Goal: Communication & Community: Answer question/provide support

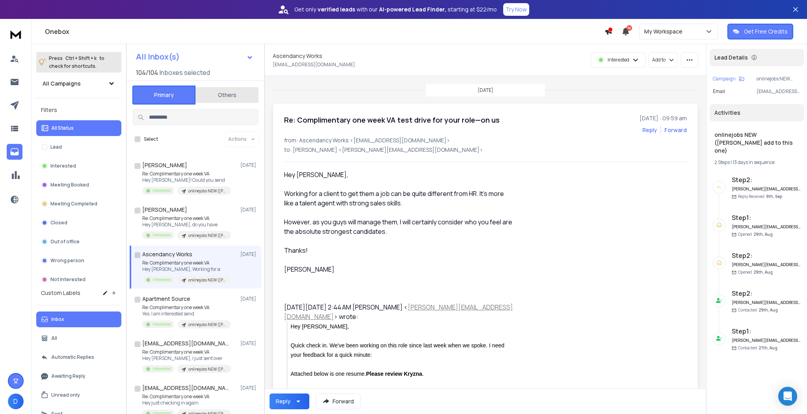
click at [182, 264] on p "Re: Complimentary one week VA" at bounding box center [186, 263] width 89 height 6
click at [277, 398] on div "Reply" at bounding box center [283, 401] width 15 height 8
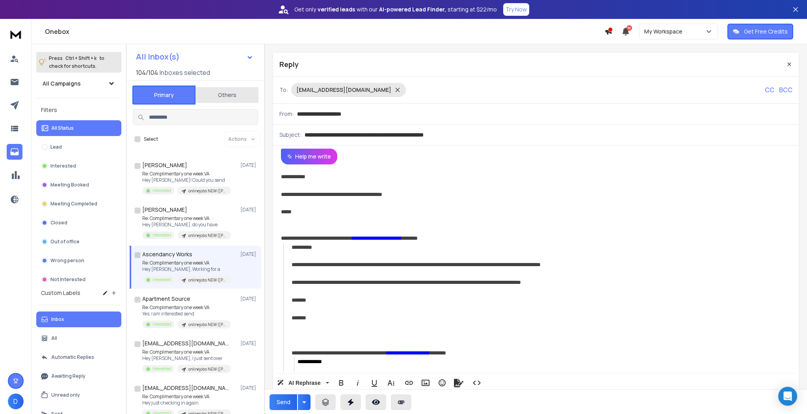
click at [302, 397] on icon "button" at bounding box center [303, 401] width 9 height 9
click at [301, 384] on p "Send Later" at bounding box center [297, 382] width 28 height 8
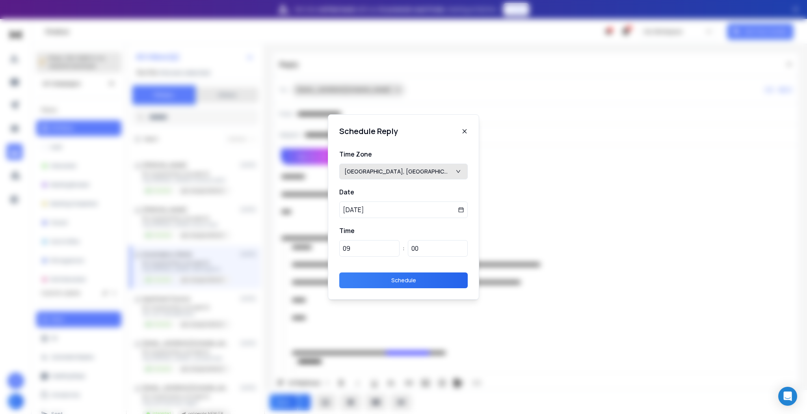
click at [381, 170] on p "Midway Island, Samoa (UTC-11:00)" at bounding box center [397, 171] width 106 height 8
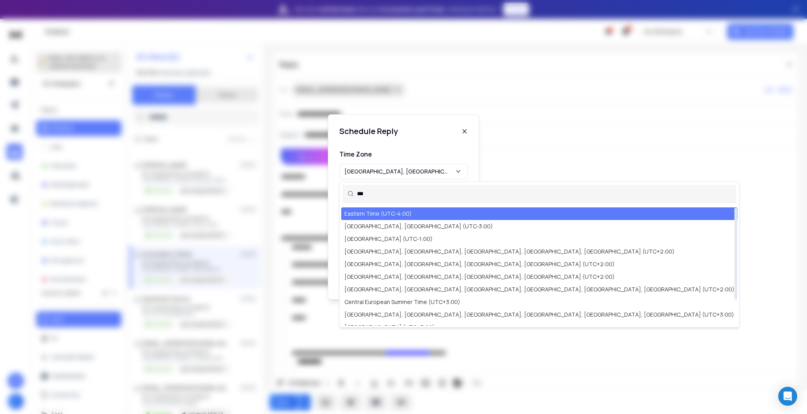
type input "***"
click at [377, 215] on div "Eastern Time (UTC-4:00)" at bounding box center [377, 214] width 67 height 8
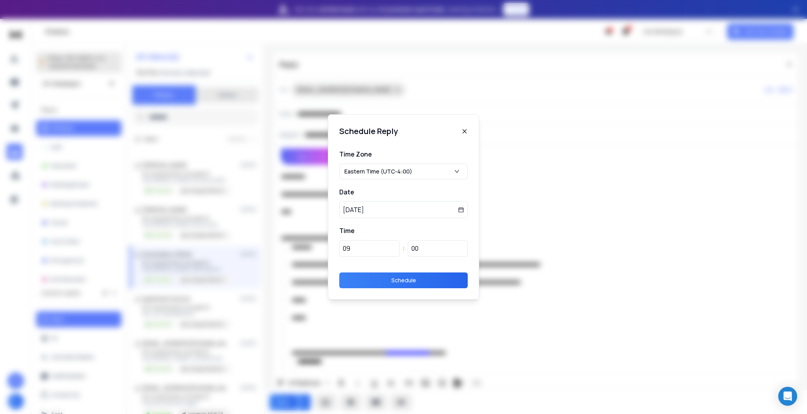
click at [367, 217] on div "Wed Sep 10 2025" at bounding box center [403, 209] width 128 height 17
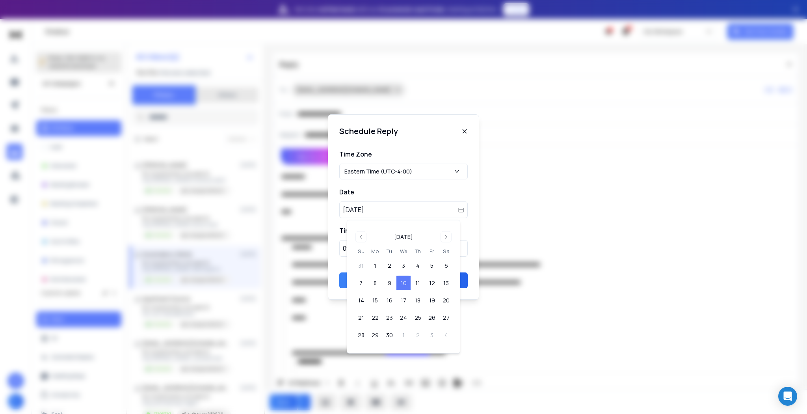
click at [367, 215] on div "Wed Sep 10 2025" at bounding box center [403, 209] width 128 height 17
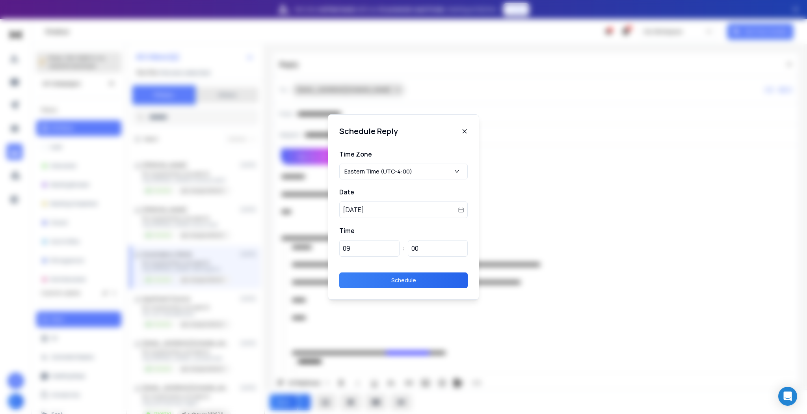
click at [357, 251] on div "09" at bounding box center [369, 248] width 60 height 17
click at [363, 355] on div "08" at bounding box center [370, 363] width 59 height 16
drag, startPoint x: 419, startPoint y: 247, endPoint x: 407, endPoint y: 248, distance: 11.5
click at [408, 248] on div "00" at bounding box center [438, 248] width 60 height 17
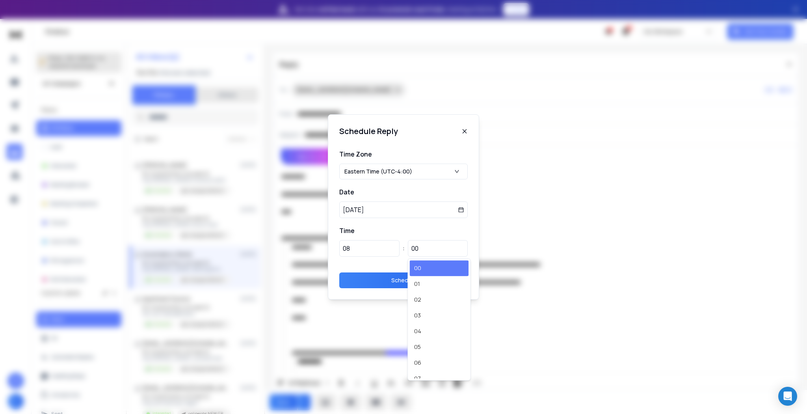
click at [441, 247] on div "00" at bounding box center [438, 248] width 60 height 17
click at [440, 249] on div "00" at bounding box center [438, 248] width 60 height 17
click at [437, 258] on div "Time Zone Eastern Time (UTC-4:00) Date Wed Sep 10 2025 Time 08 : 00 Schedule" at bounding box center [403, 218] width 128 height 139
click at [438, 248] on div "00" at bounding box center [438, 248] width 60 height 17
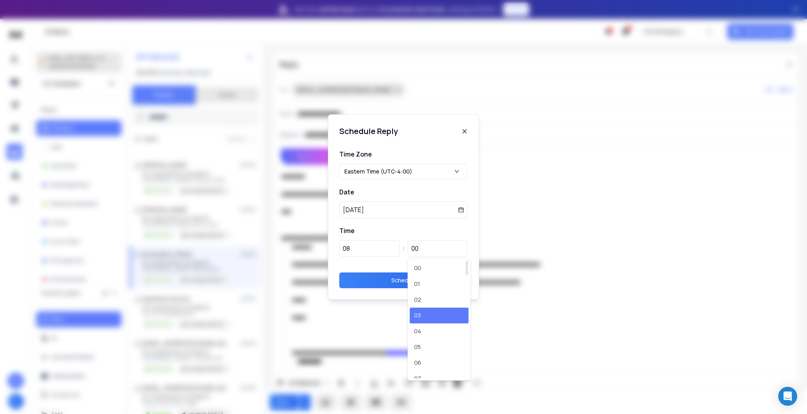
click at [427, 308] on div "03" at bounding box center [438, 315] width 59 height 16
click at [399, 235] on h1 "Time" at bounding box center [403, 230] width 128 height 9
click at [407, 282] on div "Schedule" at bounding box center [403, 280] width 128 height 16
